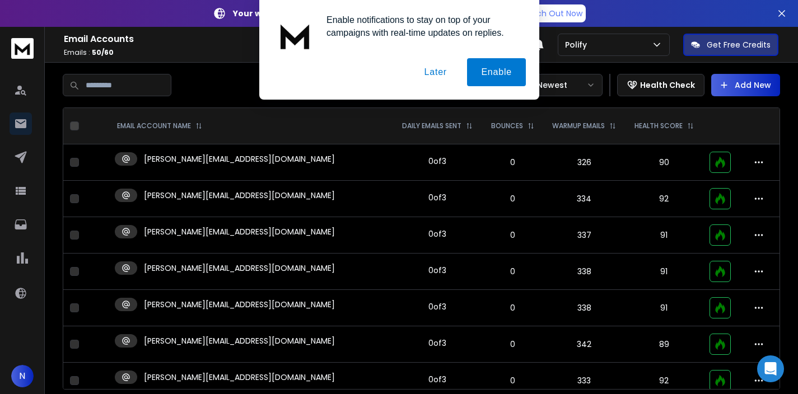
click at [445, 69] on button "Later" at bounding box center [435, 72] width 50 height 28
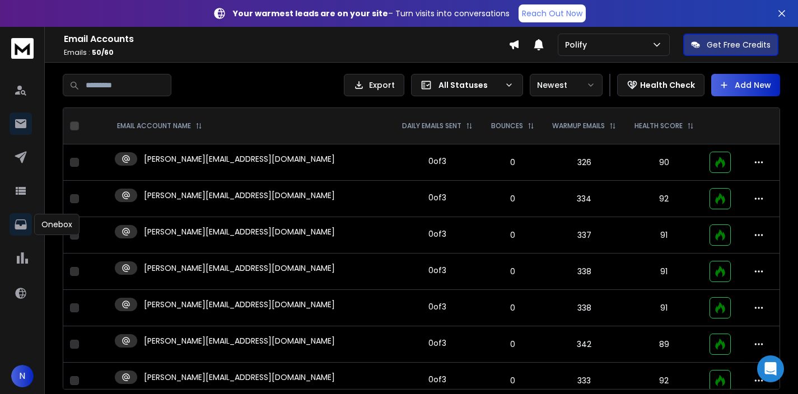
click at [14, 230] on icon at bounding box center [20, 224] width 13 height 13
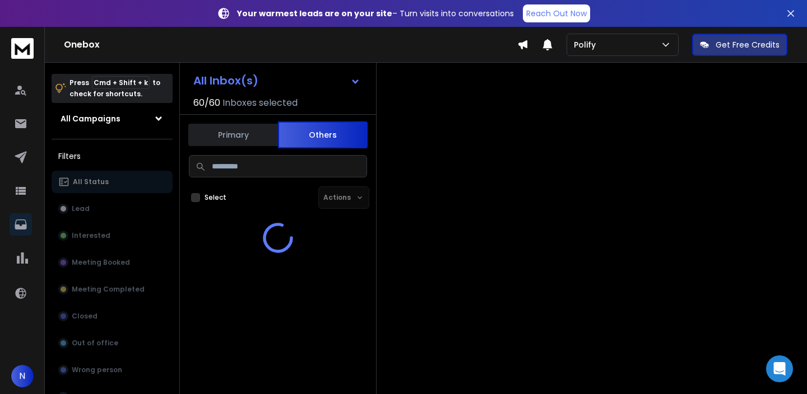
click at [305, 138] on button "Others" at bounding box center [323, 135] width 90 height 27
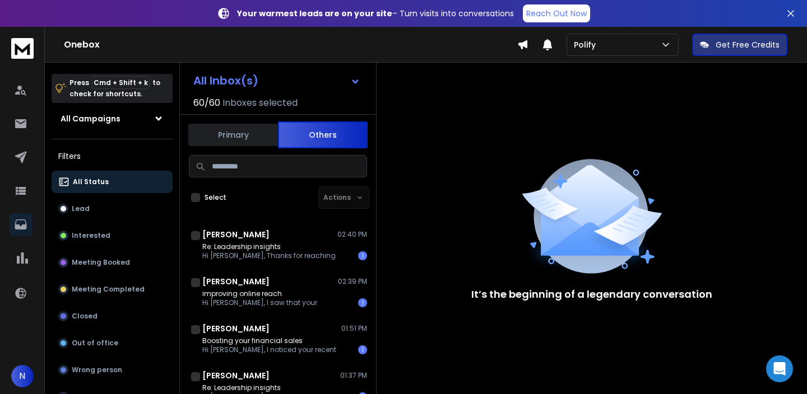
click at [248, 132] on button "Primary" at bounding box center [233, 135] width 90 height 25
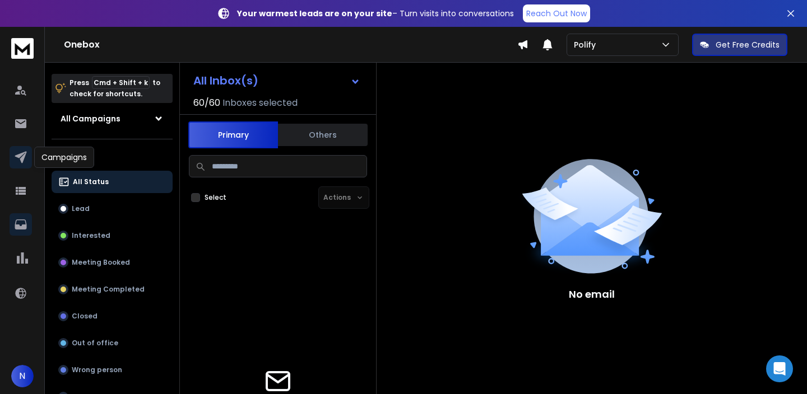
click at [16, 163] on icon at bounding box center [20, 157] width 13 height 13
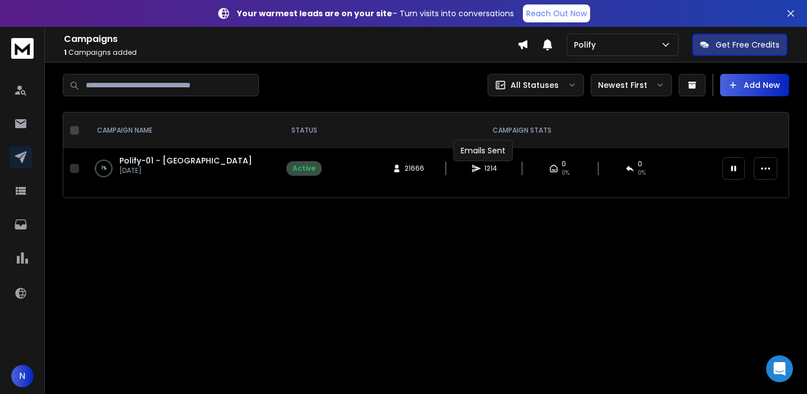
click at [492, 168] on span "1214" at bounding box center [490, 168] width 13 height 9
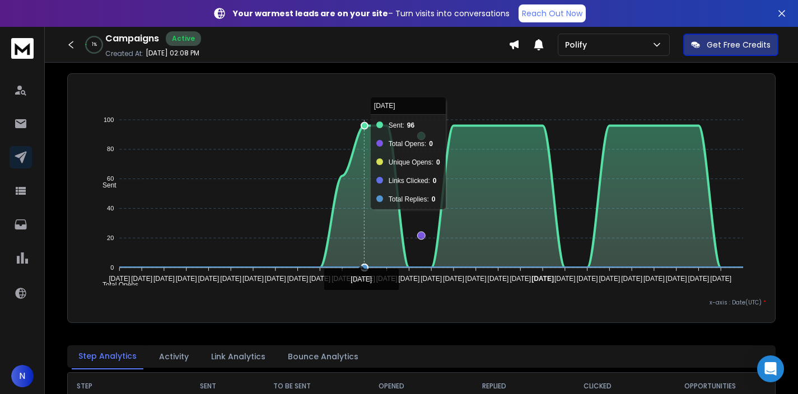
scroll to position [234, 0]
